Goal: Task Accomplishment & Management: Manage account settings

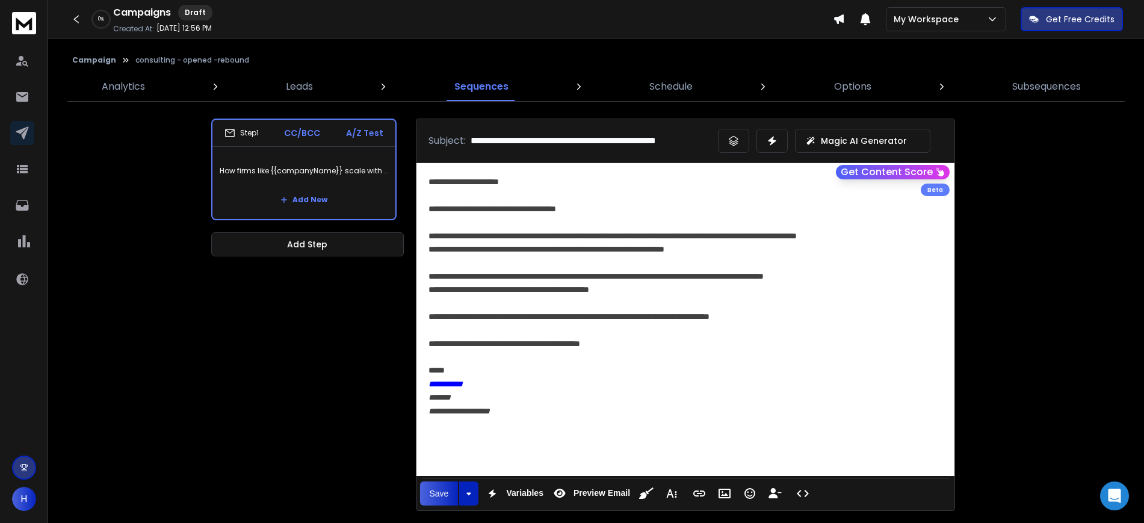
scroll to position [5, 0]
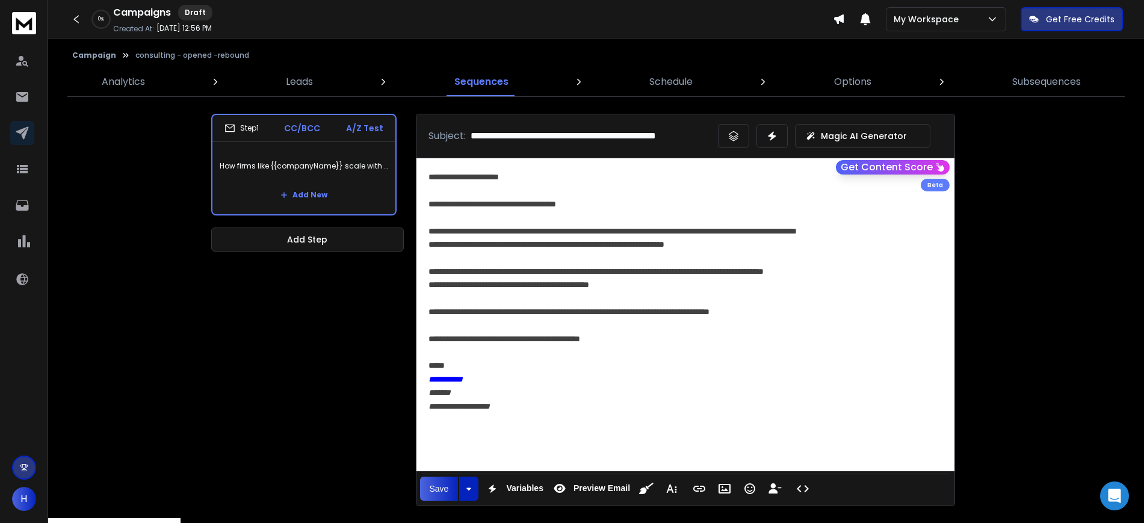
click at [536, 194] on div at bounding box center [685, 190] width 514 height 13
click at [583, 211] on div at bounding box center [685, 217] width 514 height 13
click at [589, 207] on div "**********" at bounding box center [685, 203] width 514 height 13
click at [441, 228] on div "**********" at bounding box center [685, 230] width 514 height 13
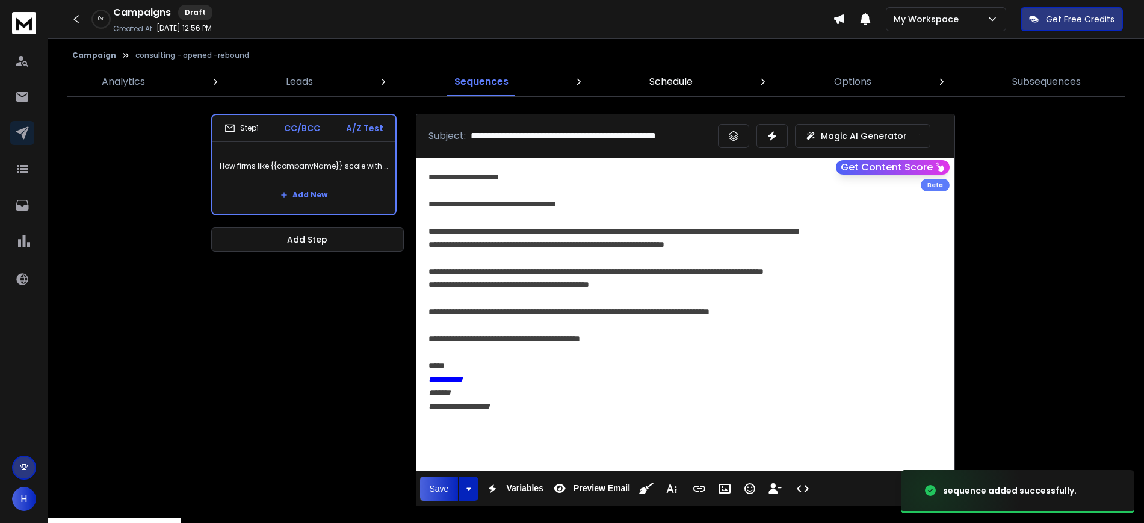
click at [667, 86] on p "Schedule" at bounding box center [670, 82] width 43 height 14
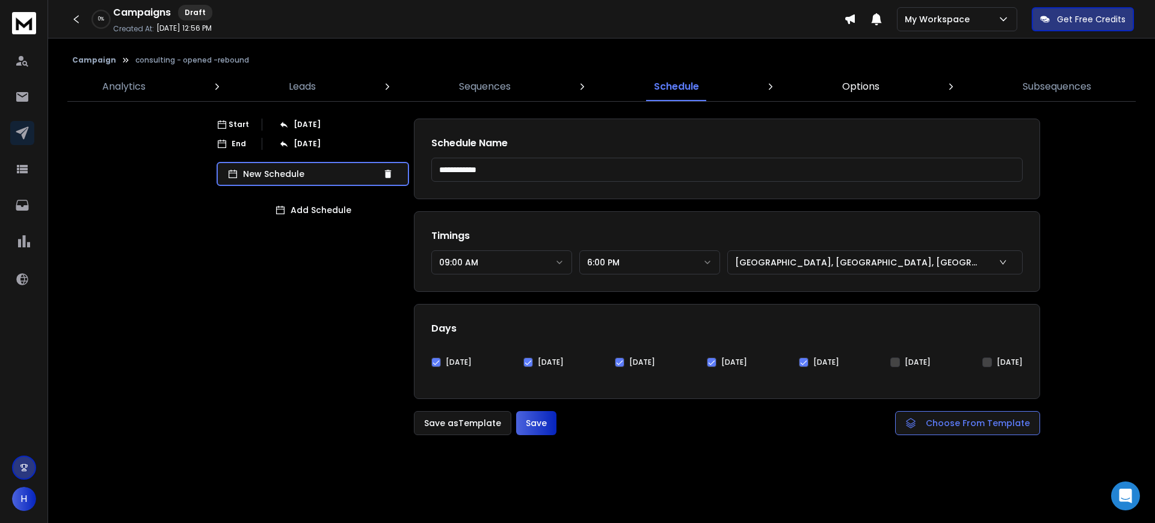
click at [851, 92] on p "Options" at bounding box center [860, 86] width 37 height 14
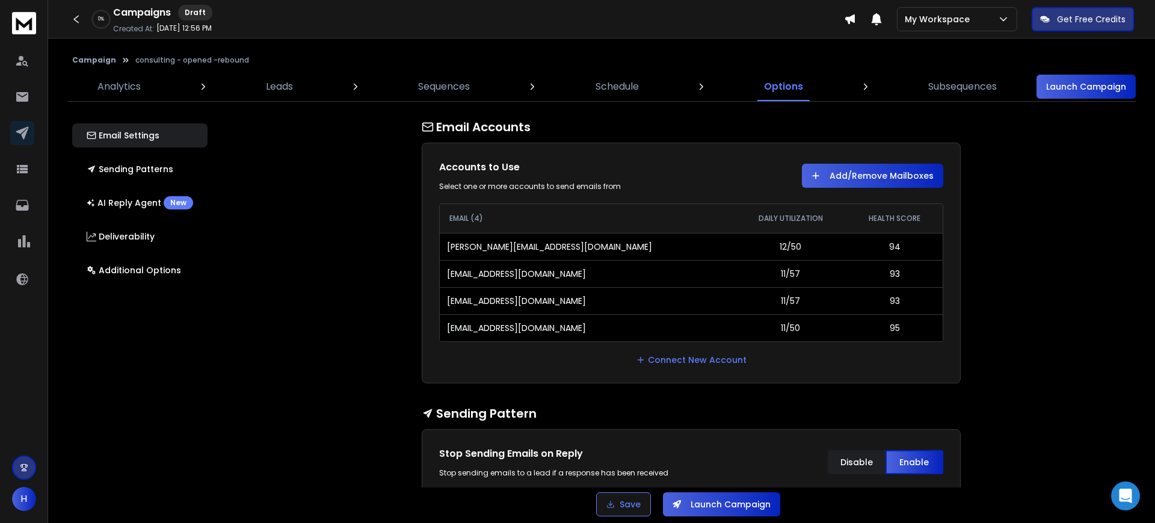
click at [836, 174] on button "Add/Remove Mailboxes" at bounding box center [872, 176] width 141 height 24
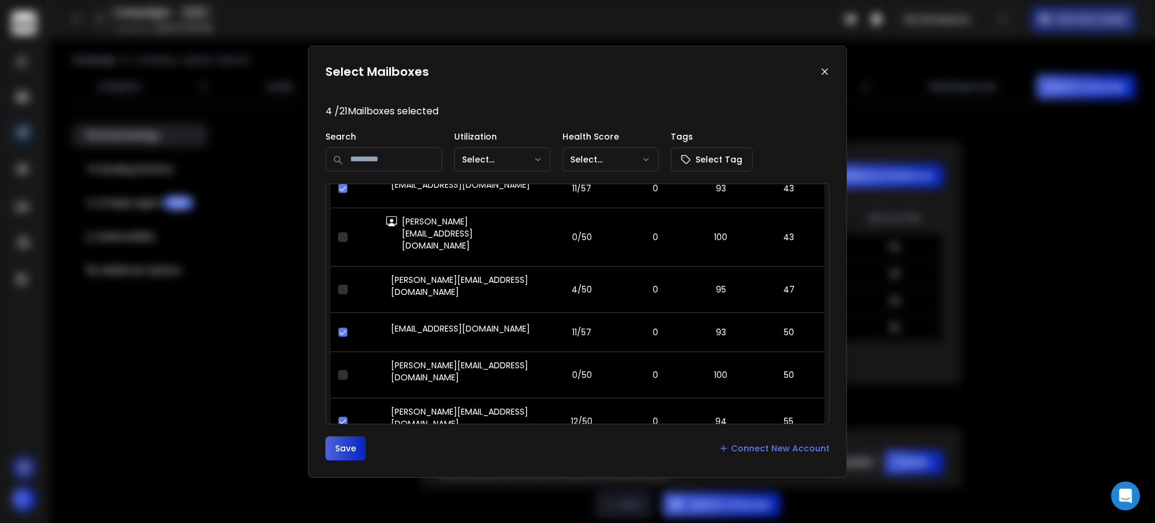
scroll to position [378, 0]
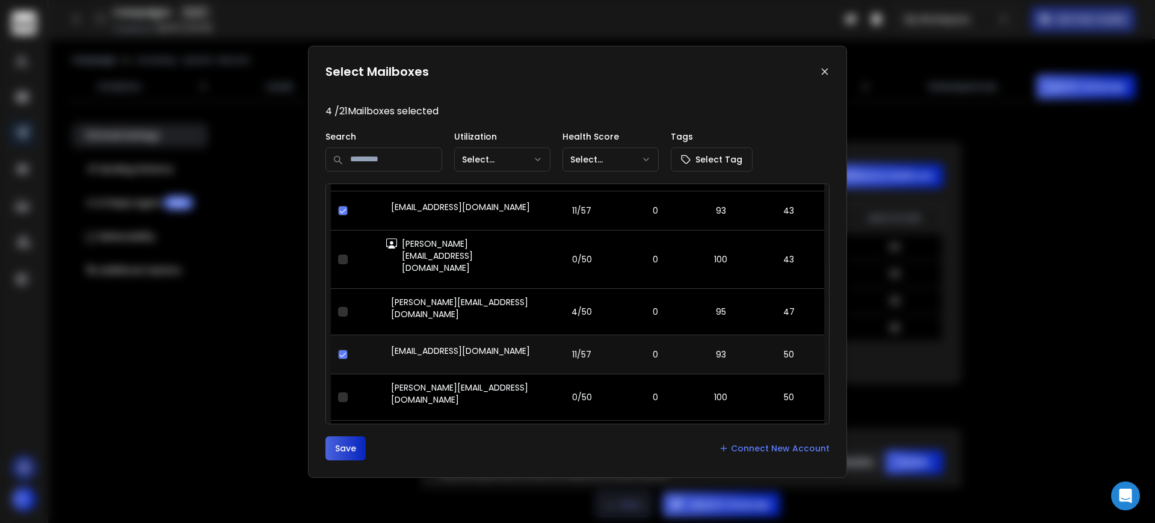
click at [342, 350] on button "button" at bounding box center [343, 355] width 10 height 10
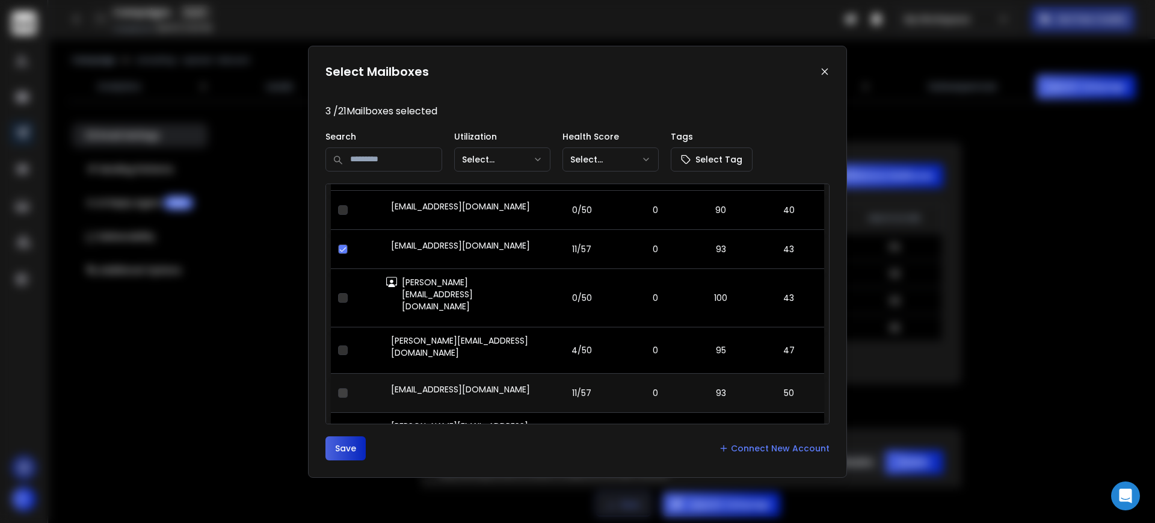
scroll to position [336, 0]
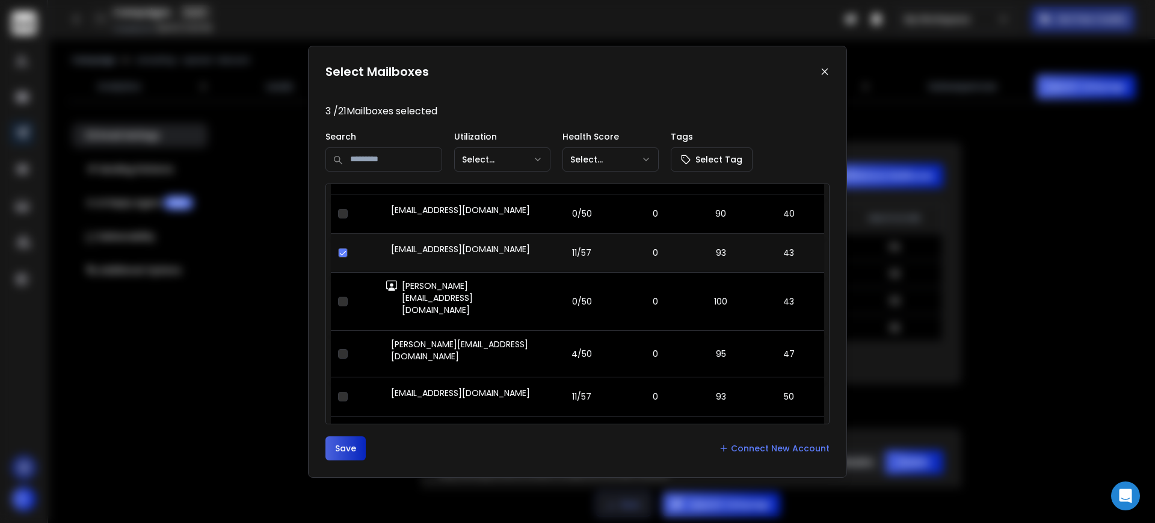
click at [344, 248] on button "button" at bounding box center [343, 253] width 10 height 10
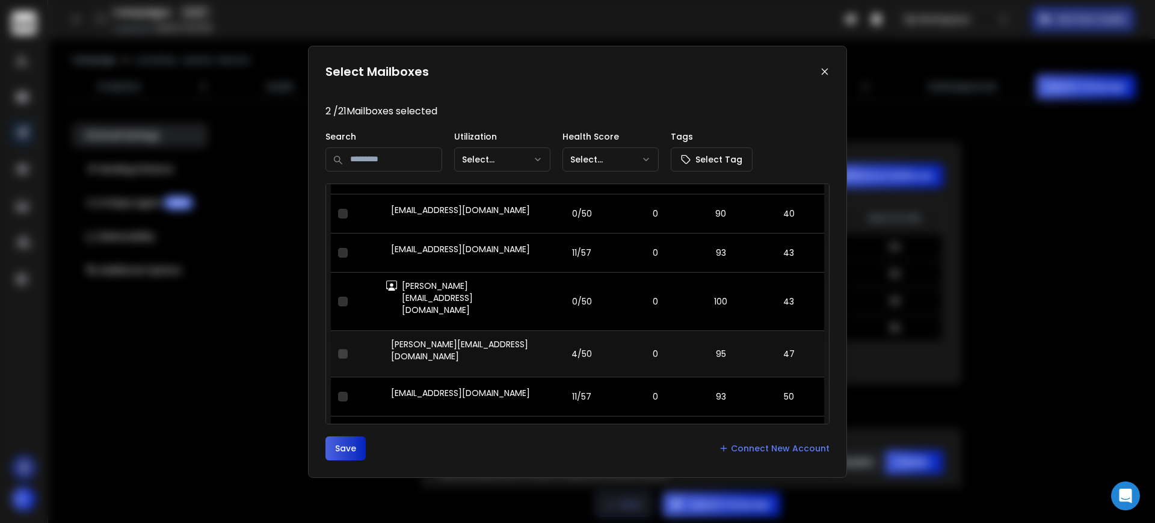
click at [342, 349] on button "button" at bounding box center [343, 354] width 10 height 10
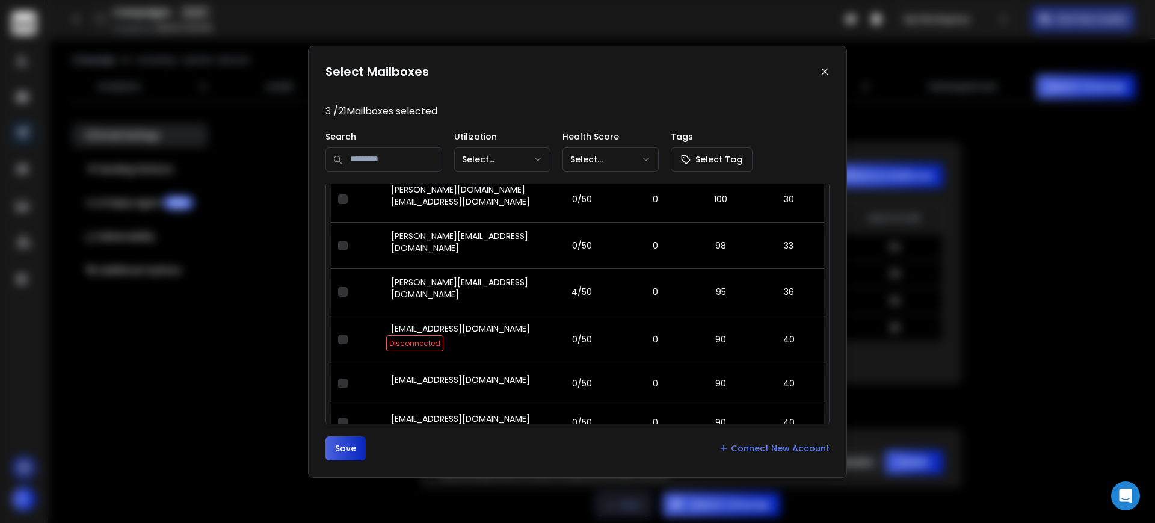
scroll to position [125, 0]
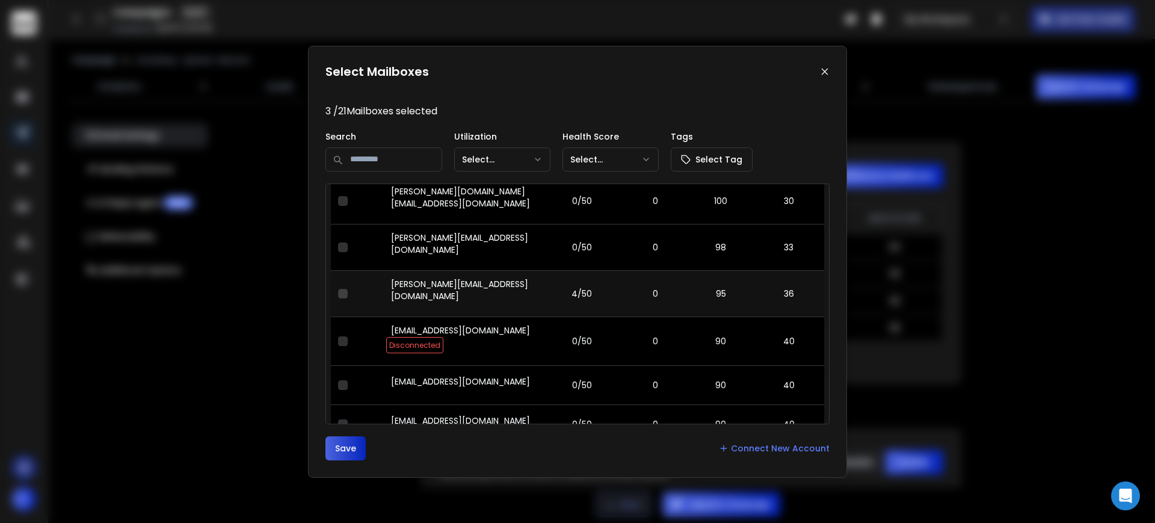
click at [341, 289] on button "button" at bounding box center [343, 294] width 10 height 10
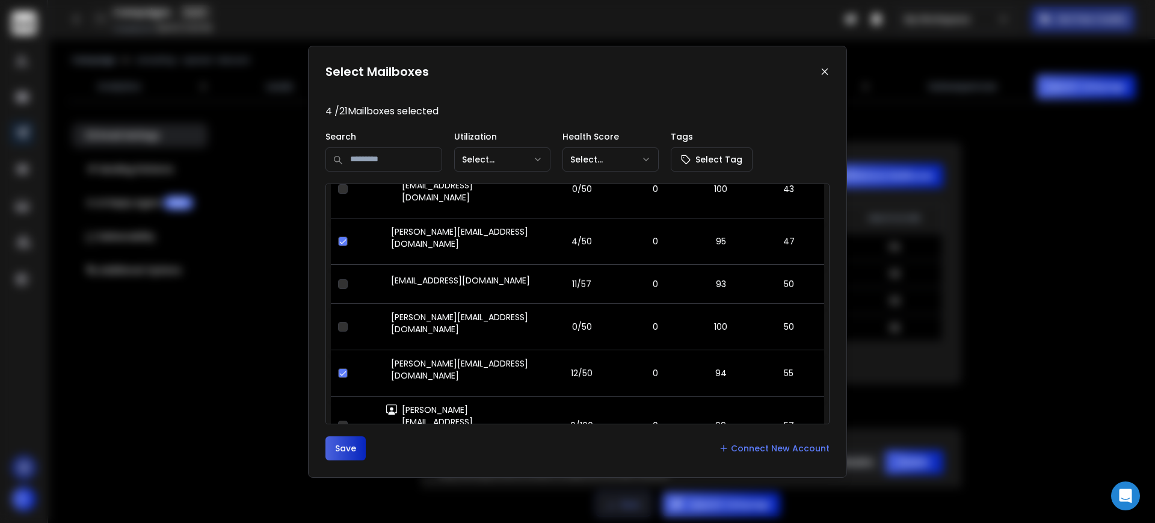
scroll to position [451, 0]
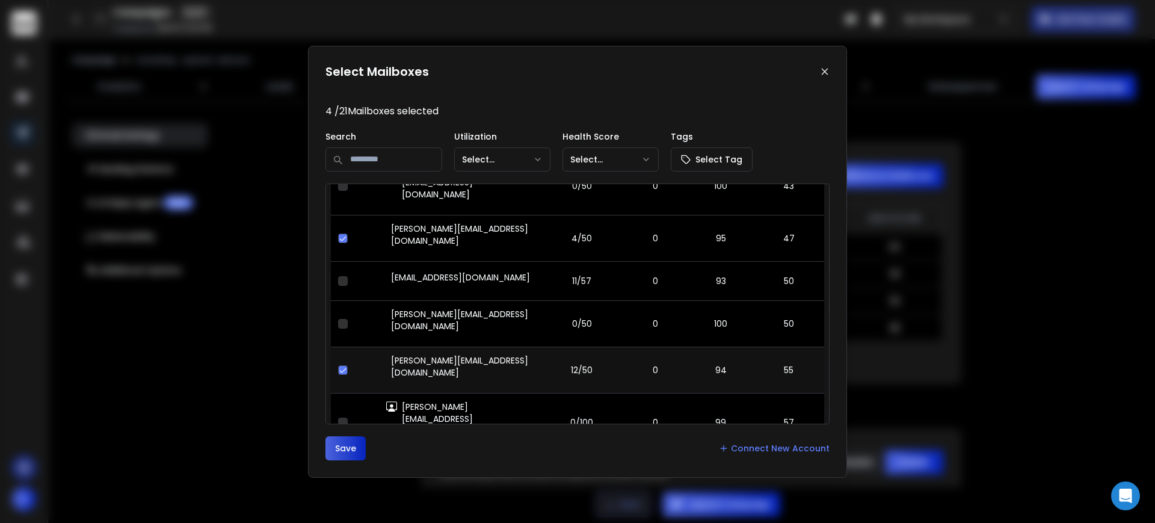
click at [341, 365] on button "button" at bounding box center [343, 370] width 10 height 10
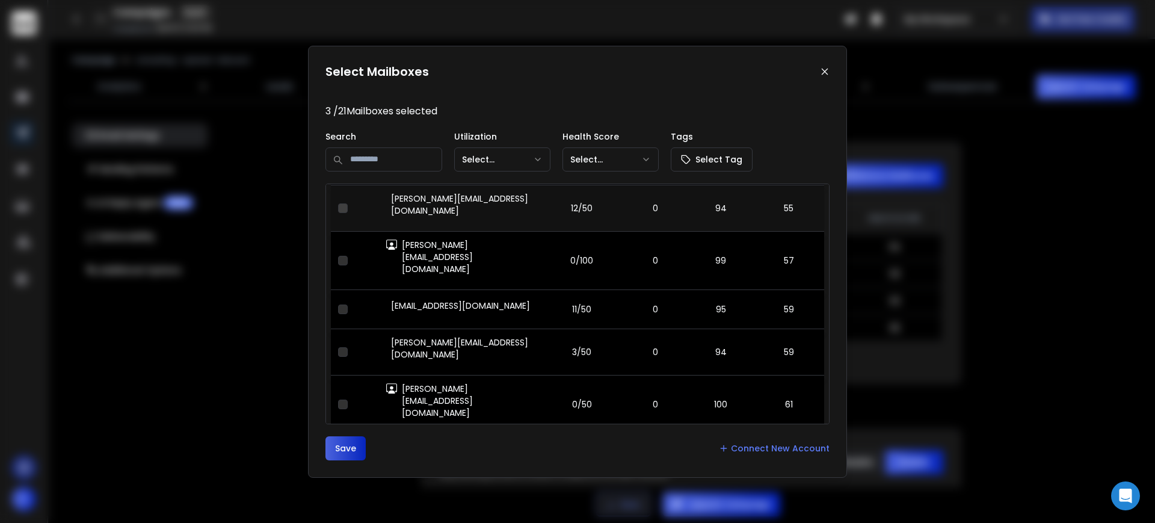
scroll to position [616, 0]
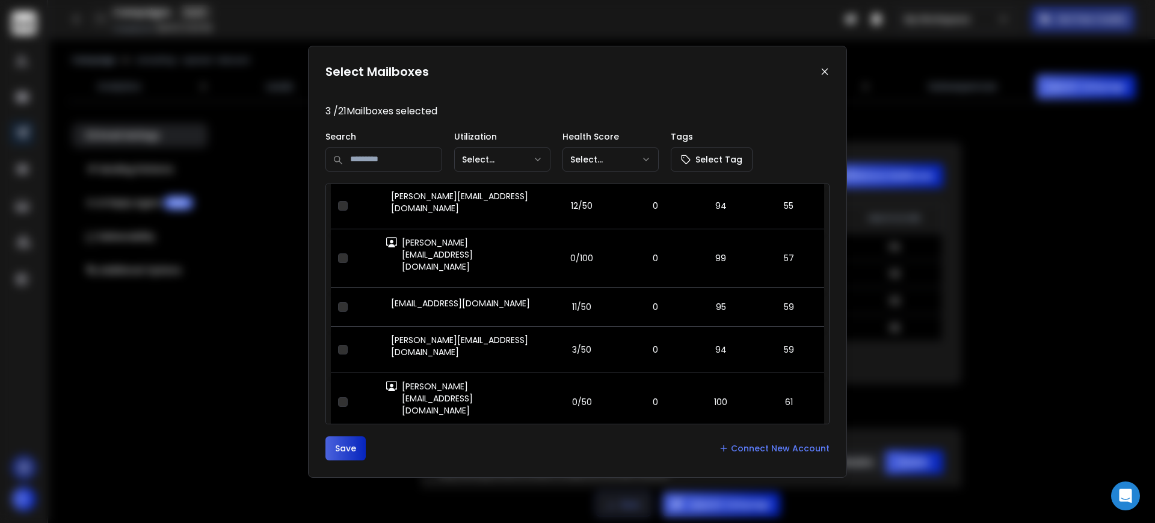
click at [342, 446] on button "button" at bounding box center [343, 451] width 10 height 10
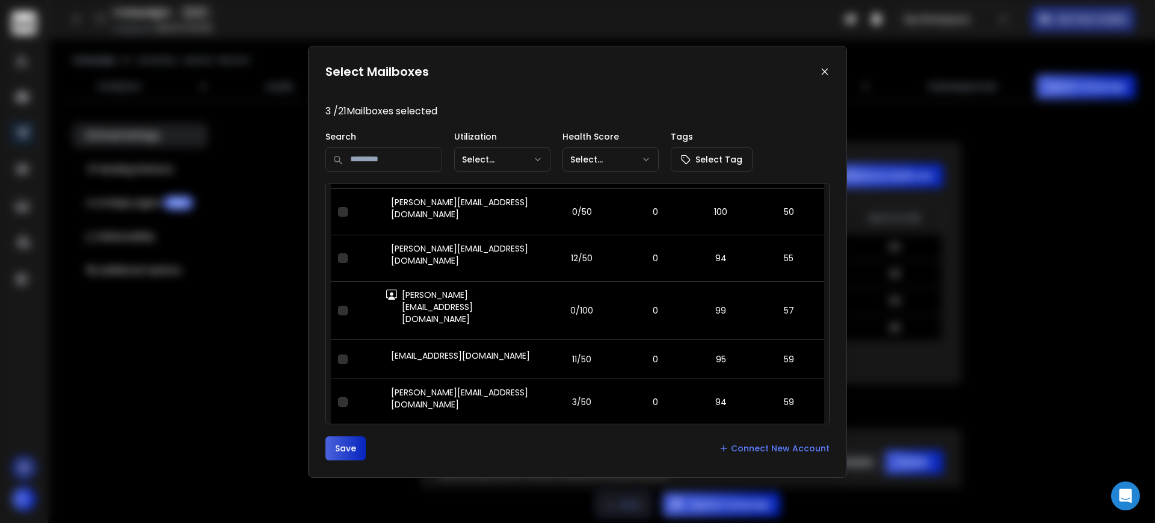
scroll to position [557, 0]
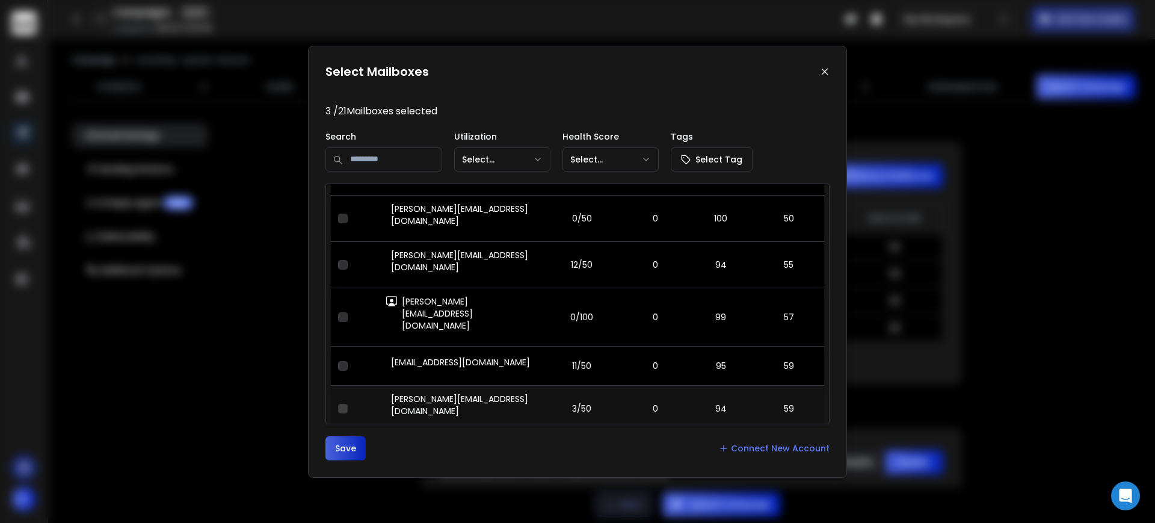
click at [341, 404] on button "button" at bounding box center [343, 409] width 10 height 10
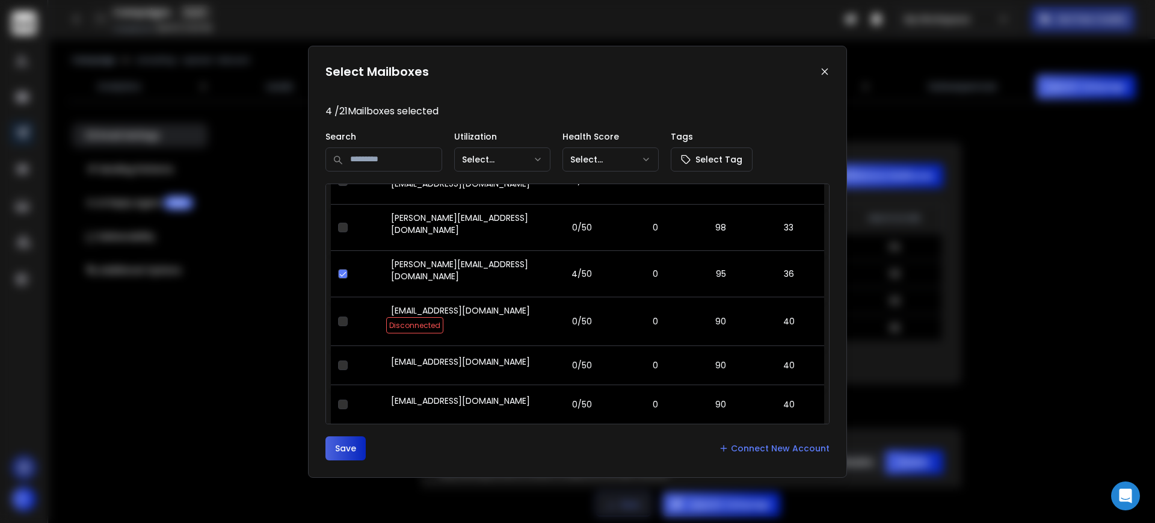
scroll to position [142, 0]
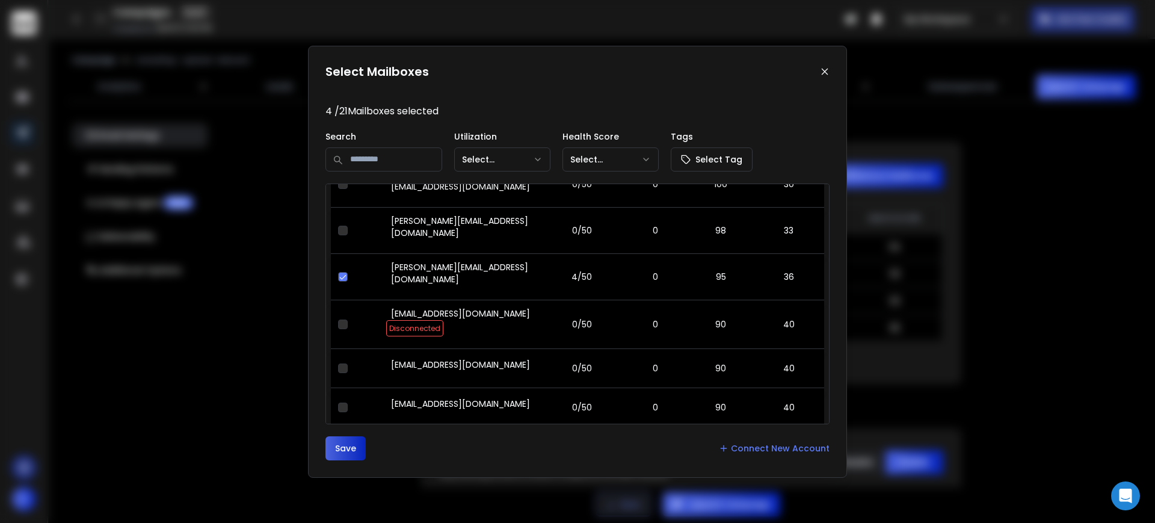
click at [348, 450] on button "Save" at bounding box center [346, 448] width 40 height 24
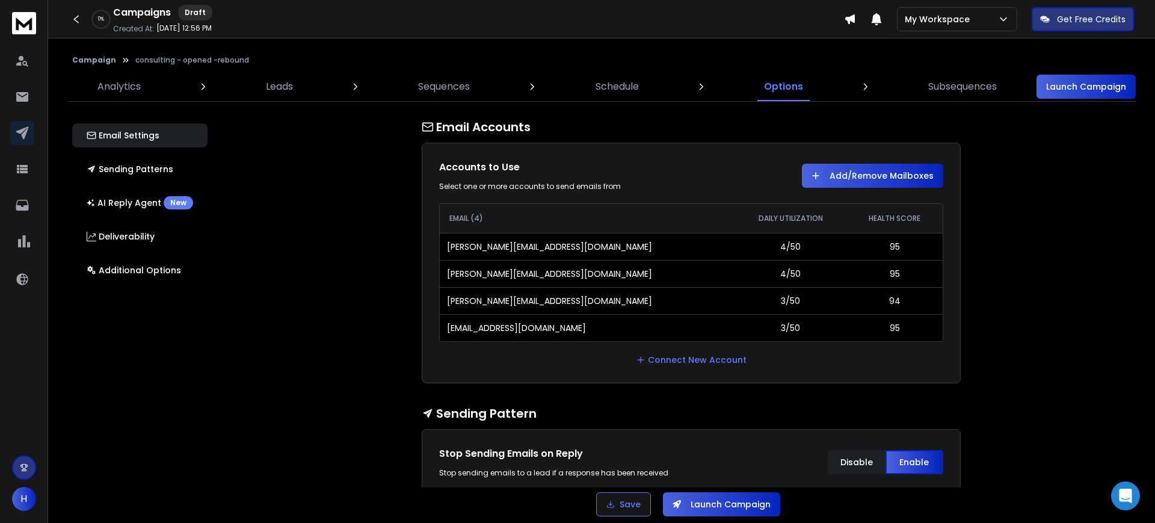
click at [1049, 88] on button "Launch Campaign" at bounding box center [1086, 87] width 99 height 24
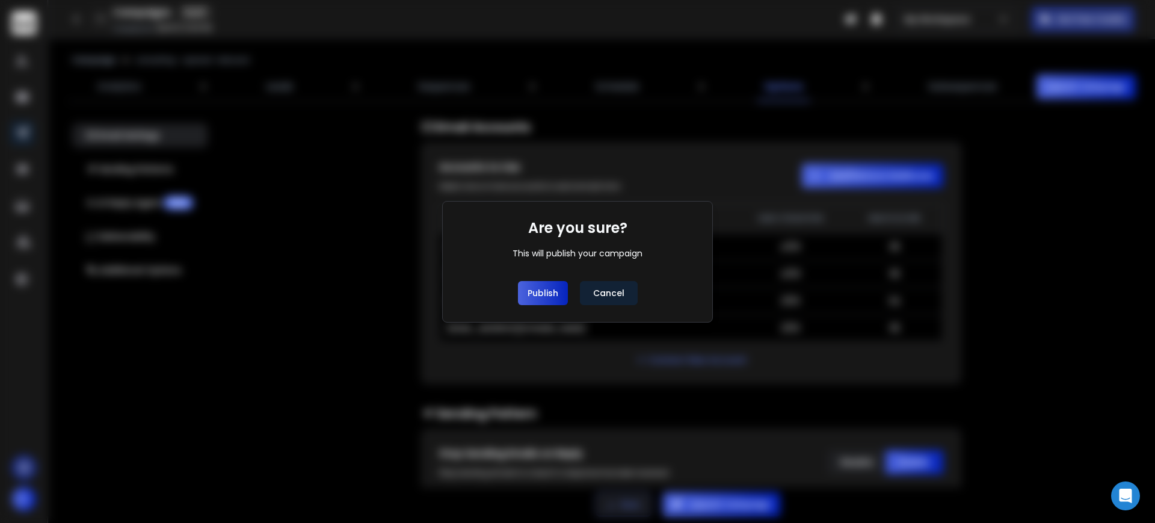
click at [537, 289] on button "Publish" at bounding box center [543, 293] width 50 height 24
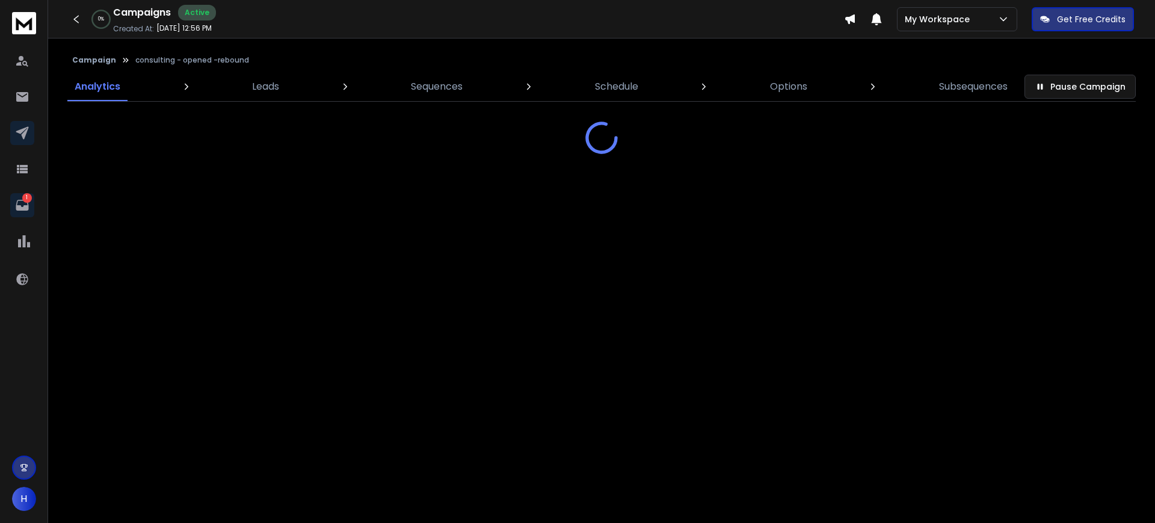
click at [17, 209] on icon at bounding box center [22, 205] width 13 height 11
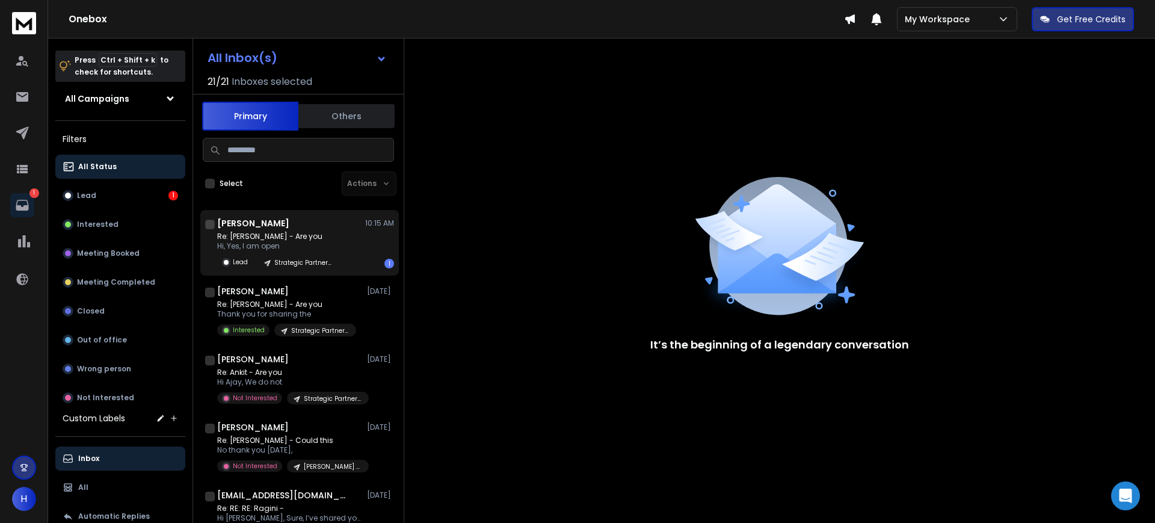
click at [259, 241] on p "Hi, Yes, I am open" at bounding box center [278, 246] width 122 height 10
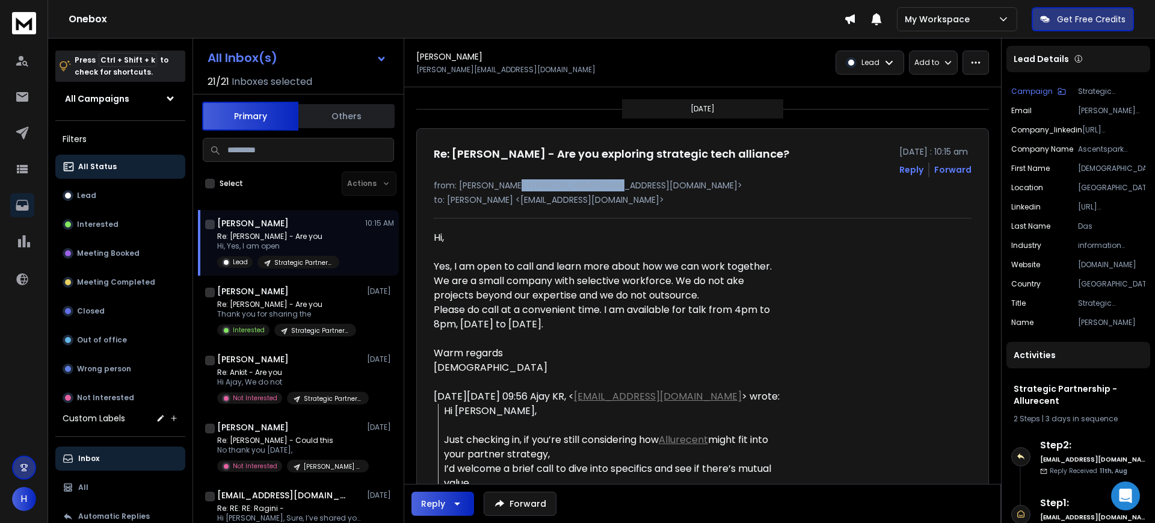
drag, startPoint x: 519, startPoint y: 184, endPoint x: 634, endPoint y: 188, distance: 115.0
click at [634, 188] on p "from: Sumana Das <sumana@ascentspark.com>" at bounding box center [703, 185] width 538 height 12
copy p "sumana@ascentspark.com"
click at [508, 238] on div "Hi, Yes, I am open to call and learn more about how we can work together. We ar…" at bounding box center [609, 302] width 351 height 144
click at [569, 326] on div "Please do call at a convenient time. I am available for talk from 4pm to 8pm, M…" at bounding box center [609, 317] width 351 height 29
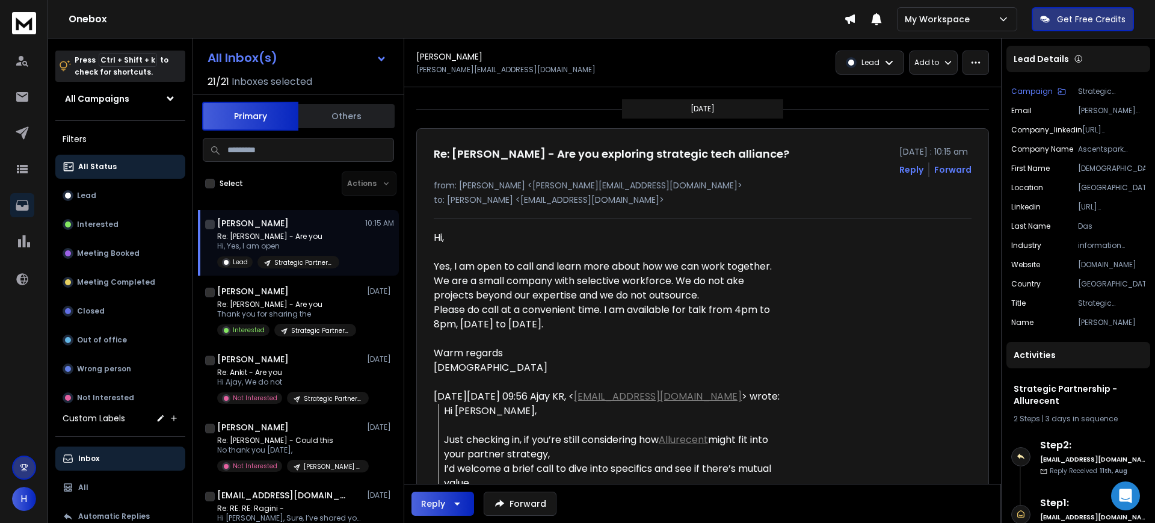
click at [611, 332] on div at bounding box center [609, 339] width 351 height 14
click at [569, 238] on div "Hi, Yes, I am open to call and learn more about how we can work together. We ar…" at bounding box center [609, 302] width 351 height 144
click at [23, 134] on icon at bounding box center [22, 132] width 13 height 13
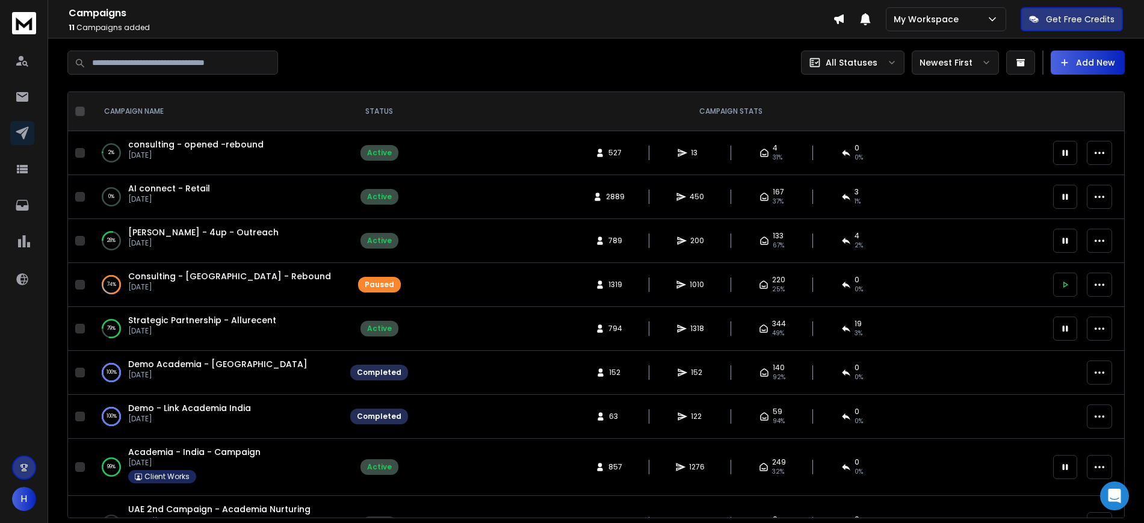
click at [152, 188] on span "AI connect - Retail" at bounding box center [169, 188] width 82 height 12
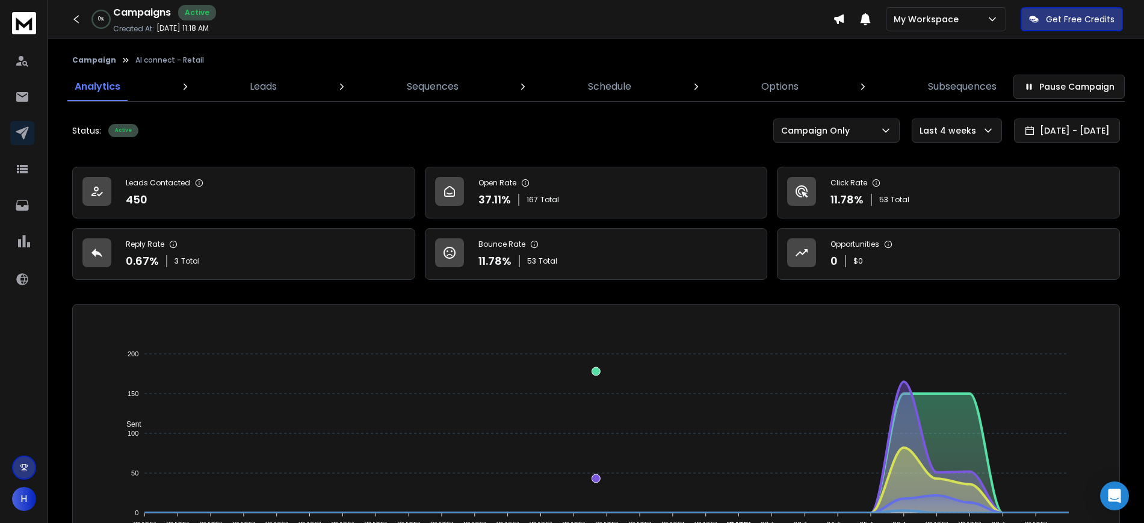
click at [385, 128] on div "Status: Active Pause Campaign Campaign Only Last 4 weeks 14 Jul 2025 - 11 Aug 2…" at bounding box center [596, 131] width 1048 height 24
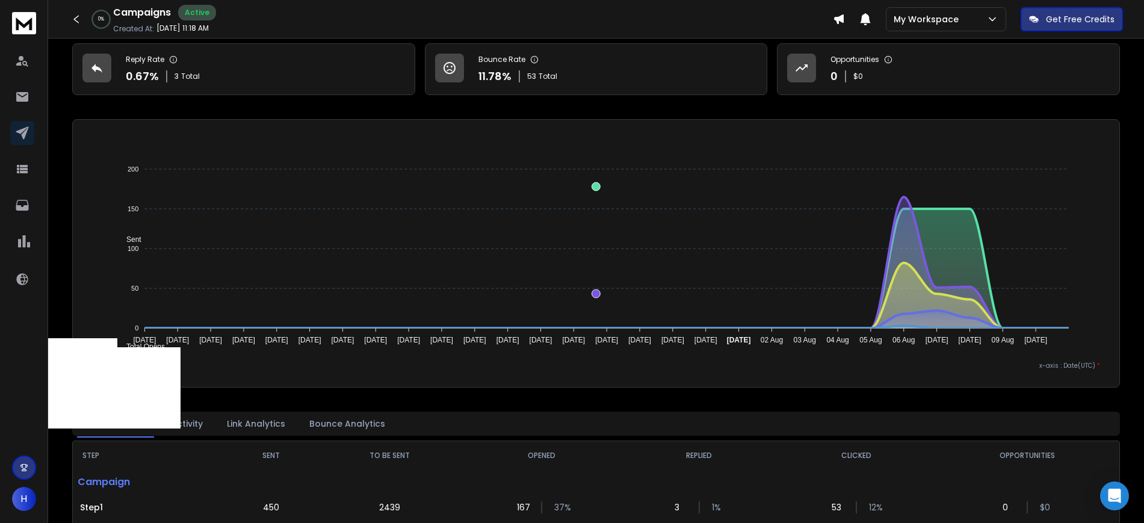
scroll to position [229, 0]
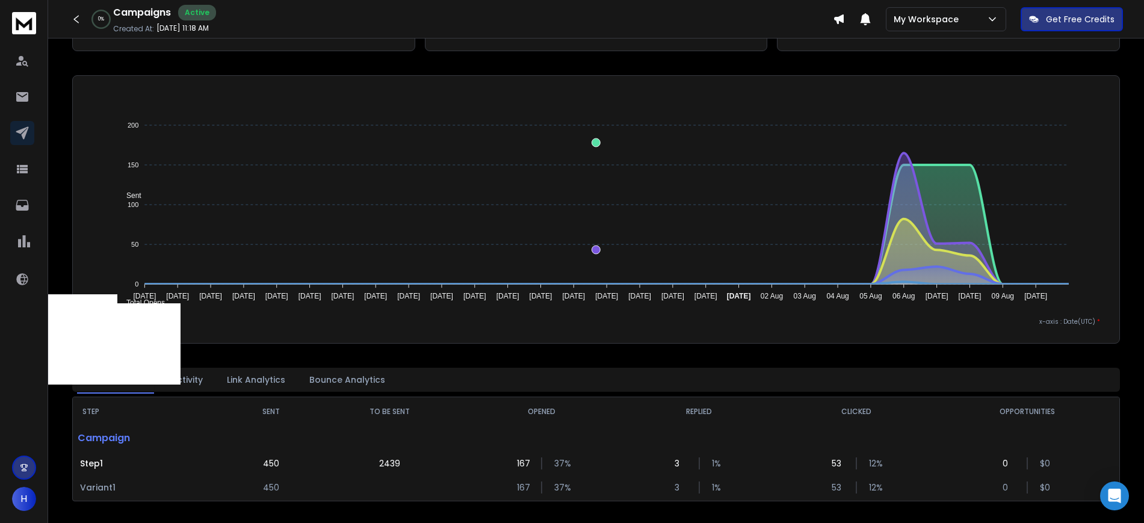
click at [247, 373] on button "Link Analytics" at bounding box center [256, 379] width 73 height 26
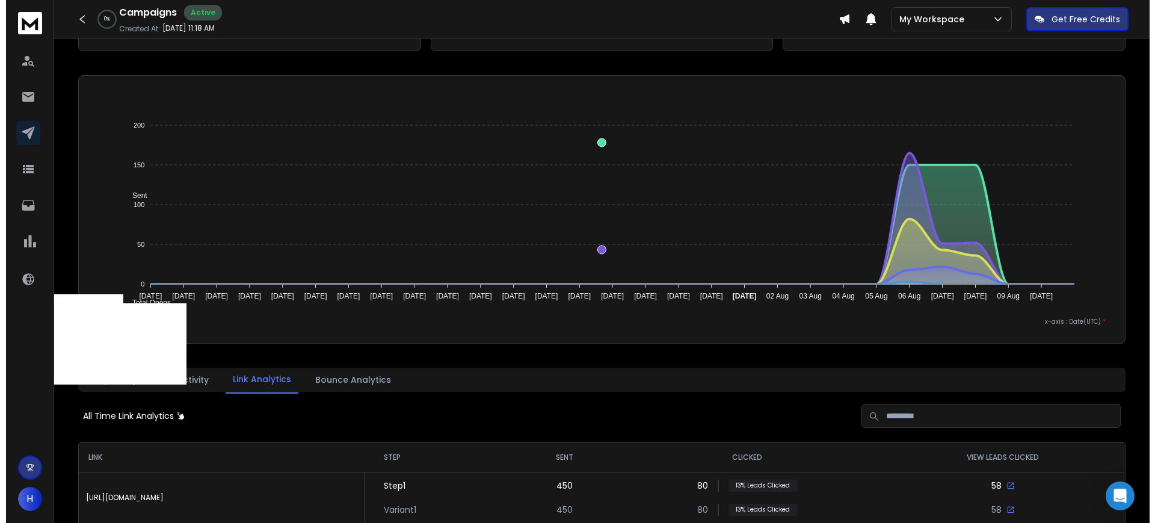
scroll to position [274, 0]
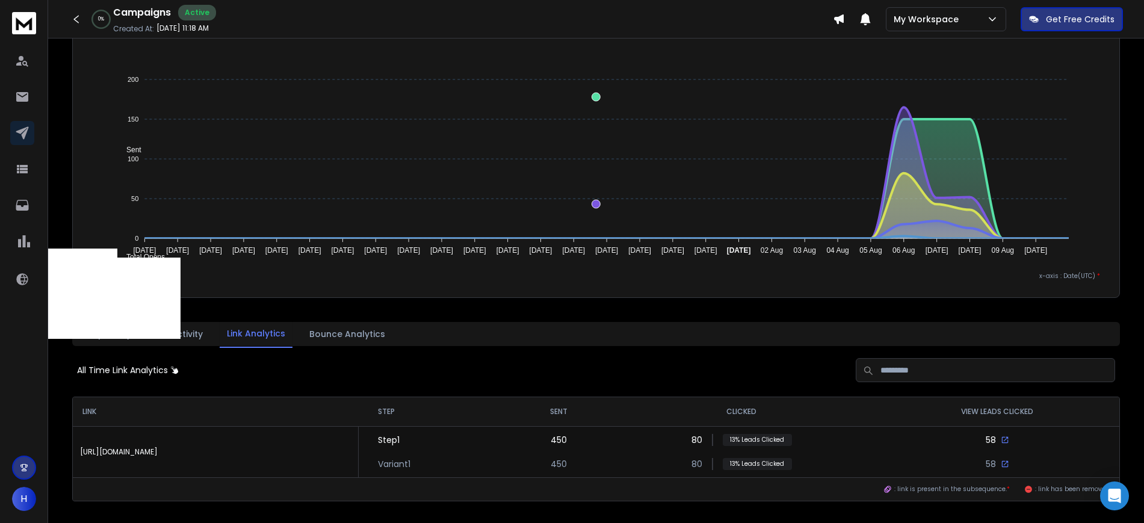
click at [1004, 440] on icon at bounding box center [1005, 440] width 8 height 8
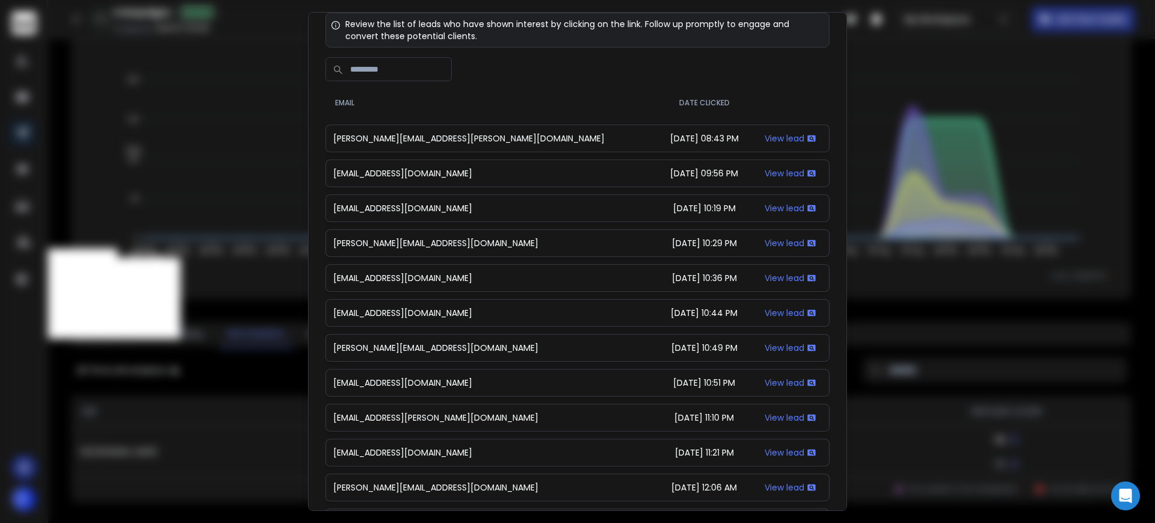
scroll to position [0, 0]
